Goal: Information Seeking & Learning: Check status

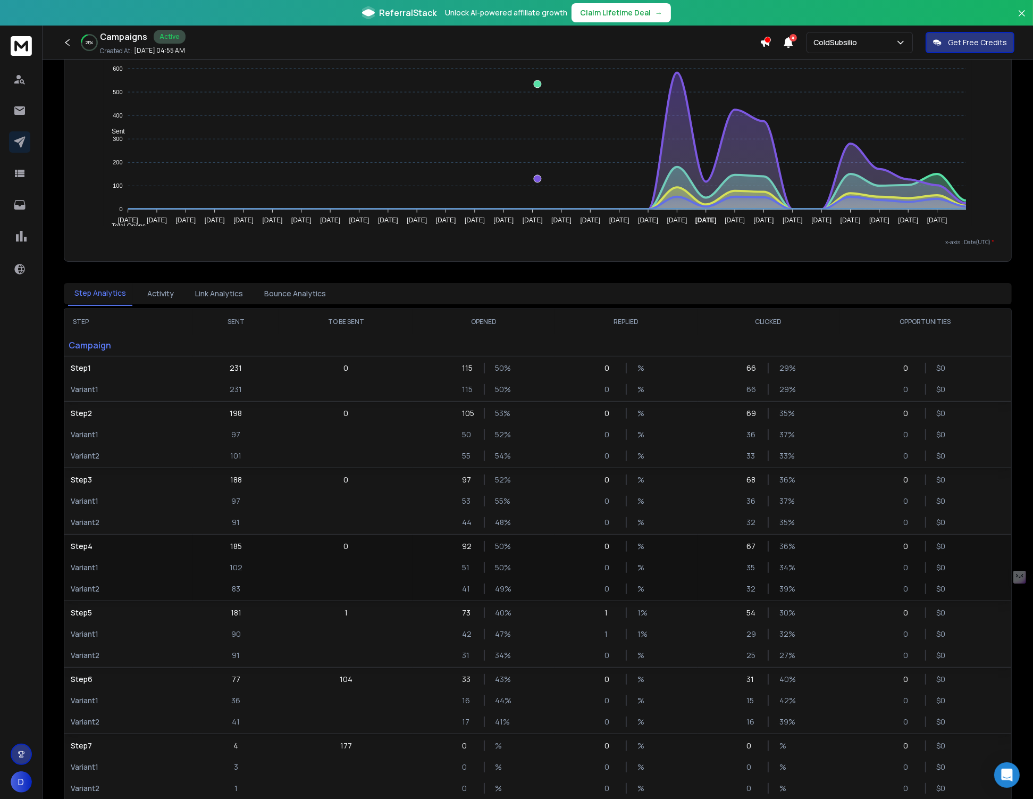
scroll to position [288, 0]
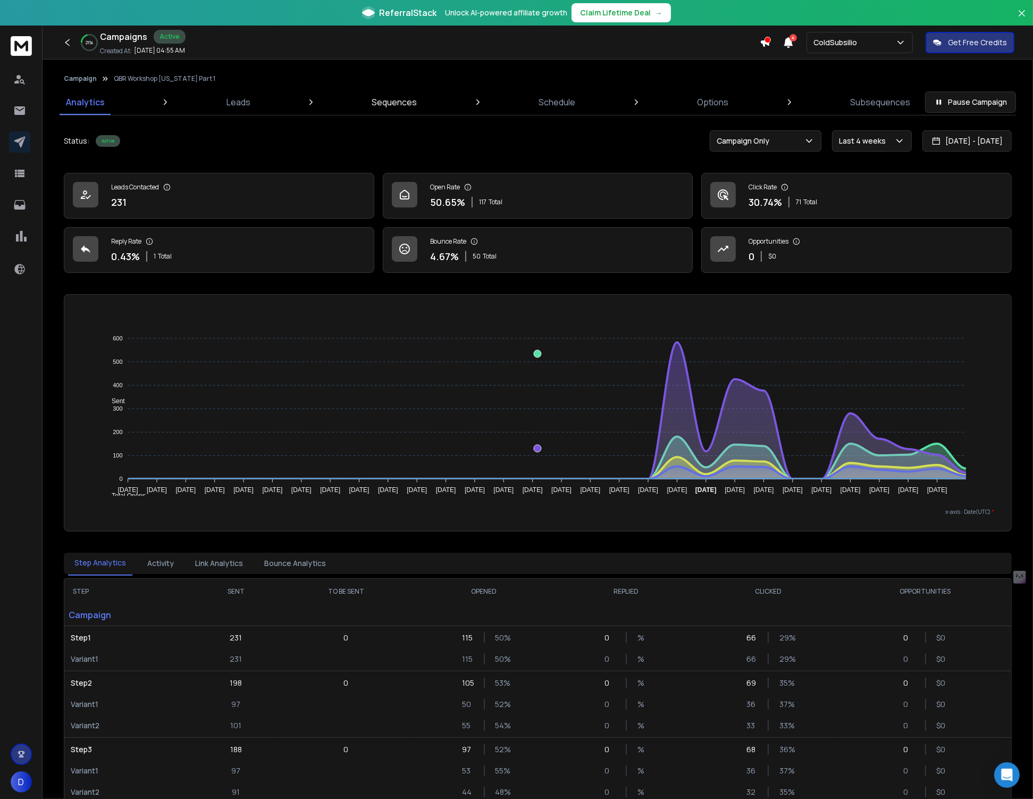
click at [415, 110] on link "Sequences" at bounding box center [395, 102] width 58 height 26
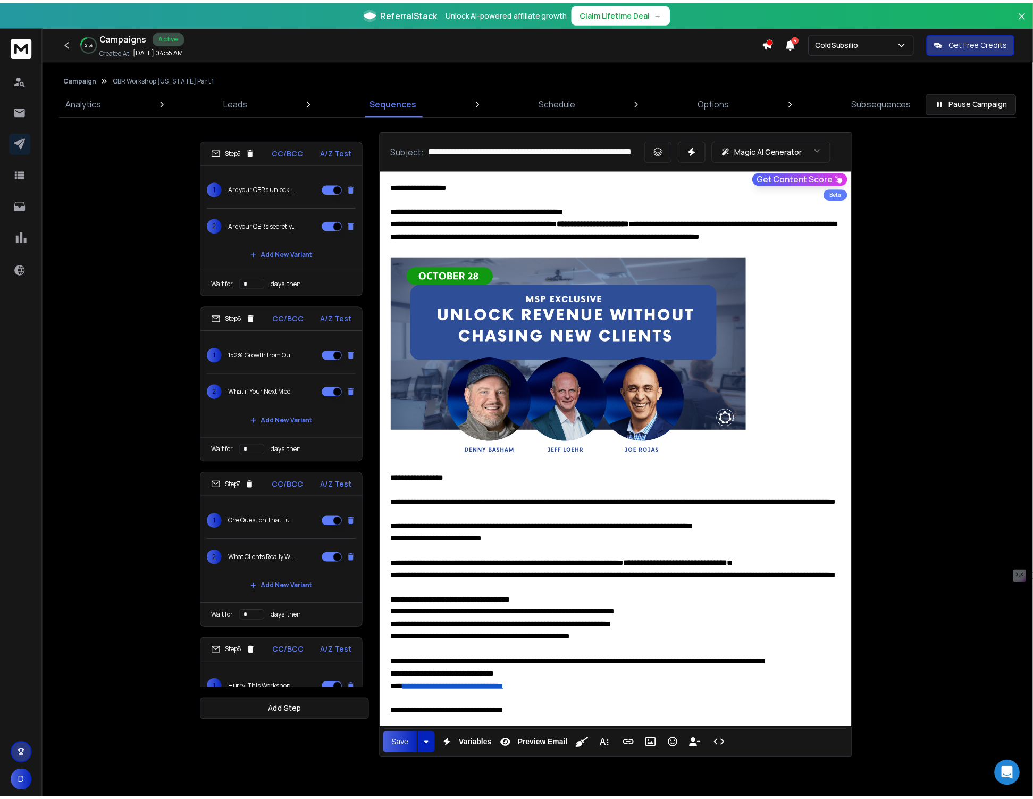
scroll to position [691, 0]
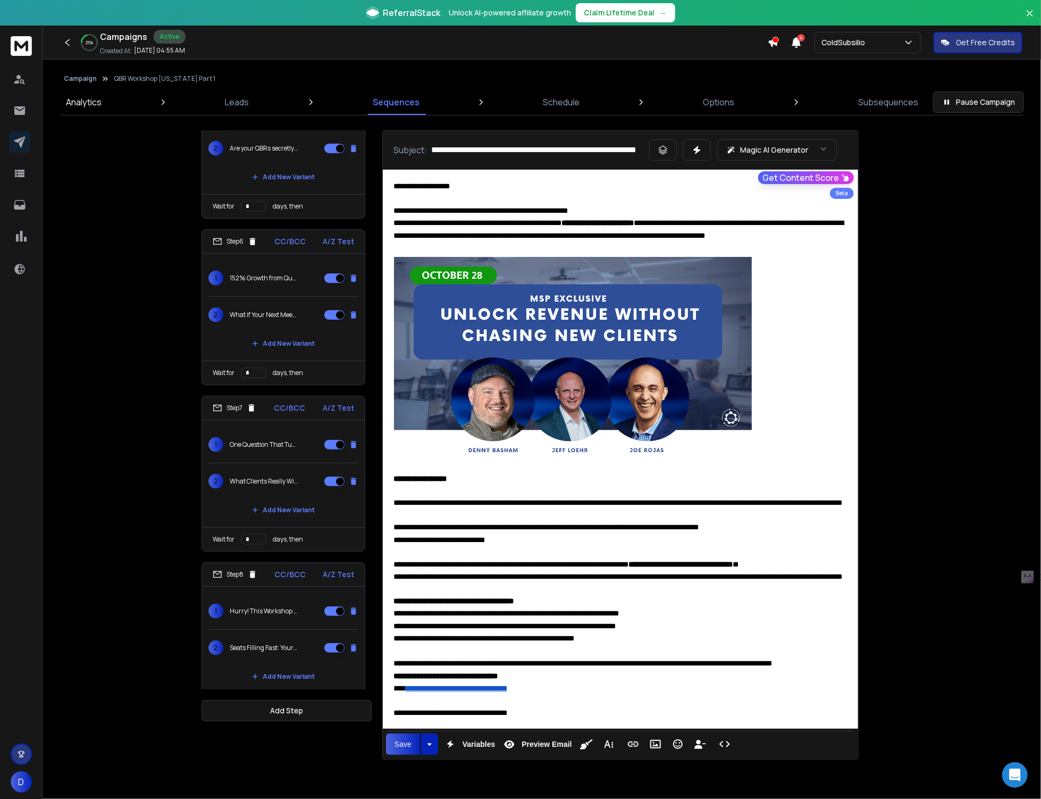
click at [93, 102] on p "Analytics" at bounding box center [84, 102] width 36 height 13
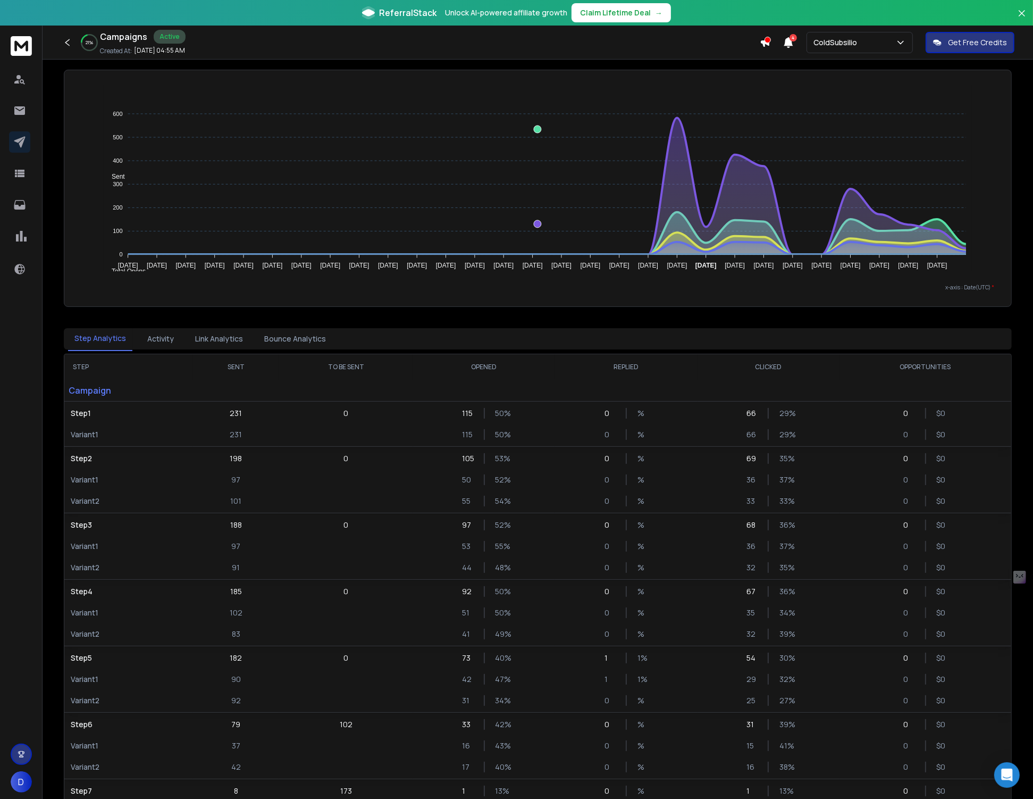
scroll to position [76, 0]
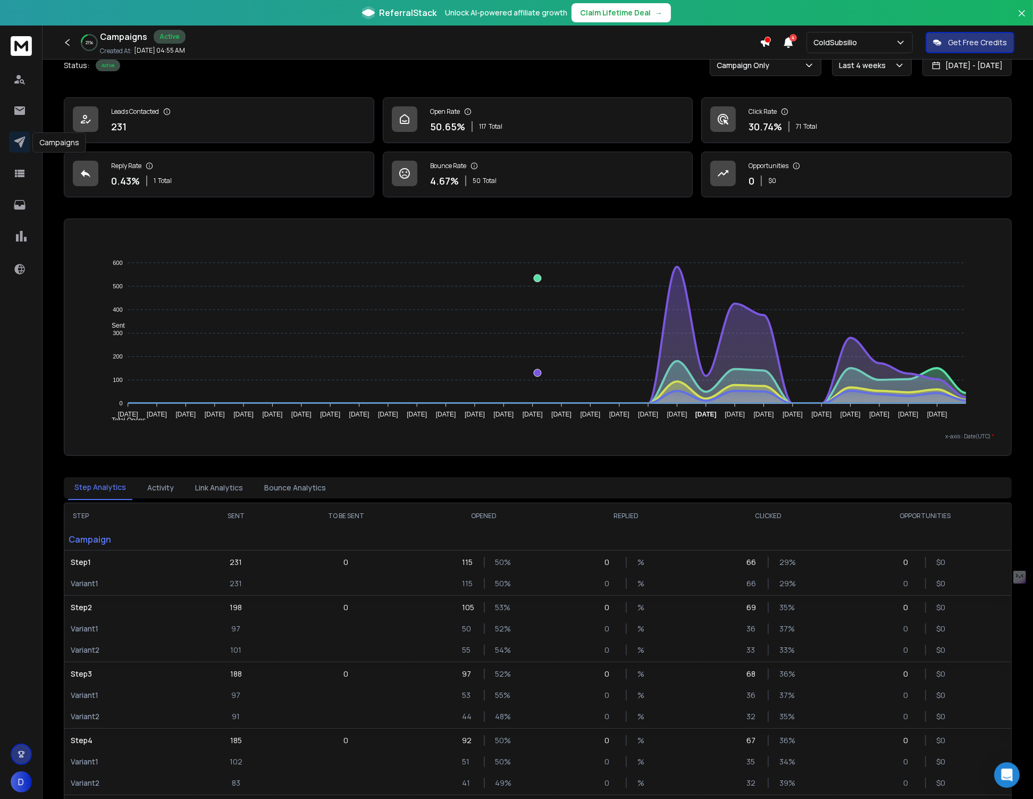
click at [14, 141] on icon at bounding box center [19, 142] width 13 height 13
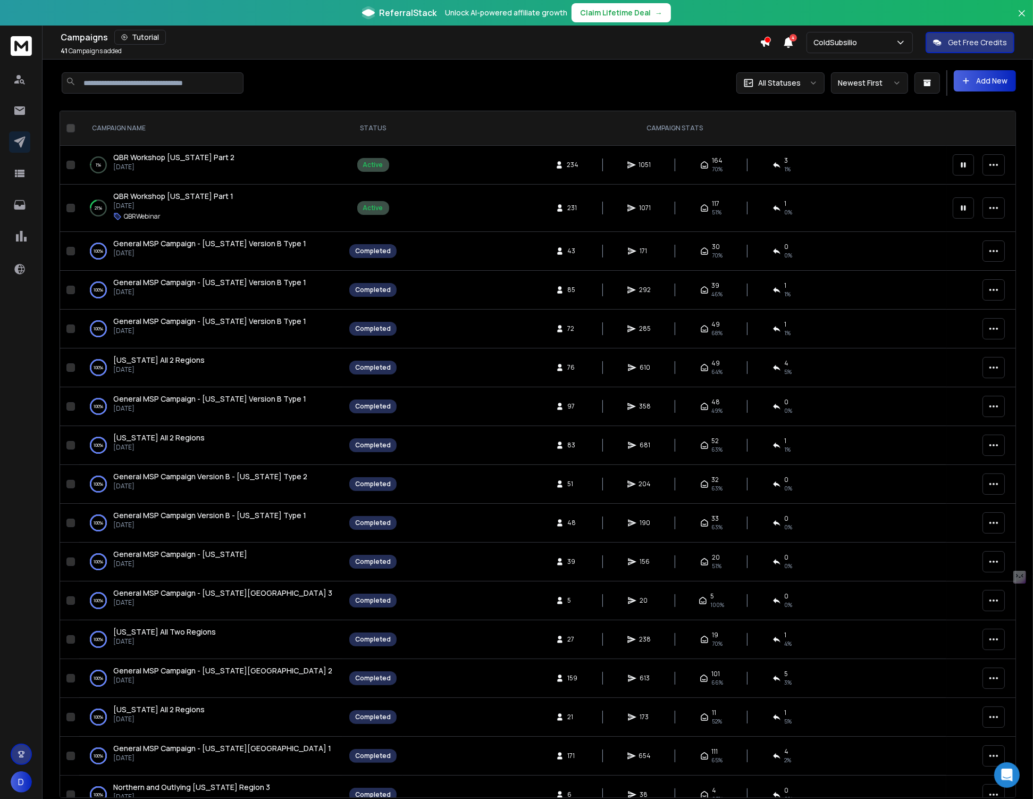
click at [179, 160] on span "QBR Workshop [US_STATE] Part 2" at bounding box center [173, 157] width 121 height 10
click at [164, 192] on span "QBR Workshop [US_STATE] Part 1" at bounding box center [173, 196] width 120 height 10
